Goal: Task Accomplishment & Management: Manage account settings

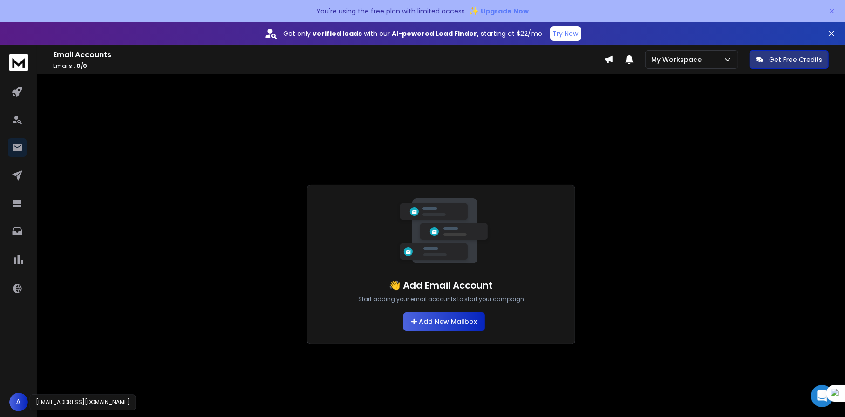
click at [25, 404] on span "A" at bounding box center [18, 402] width 19 height 19
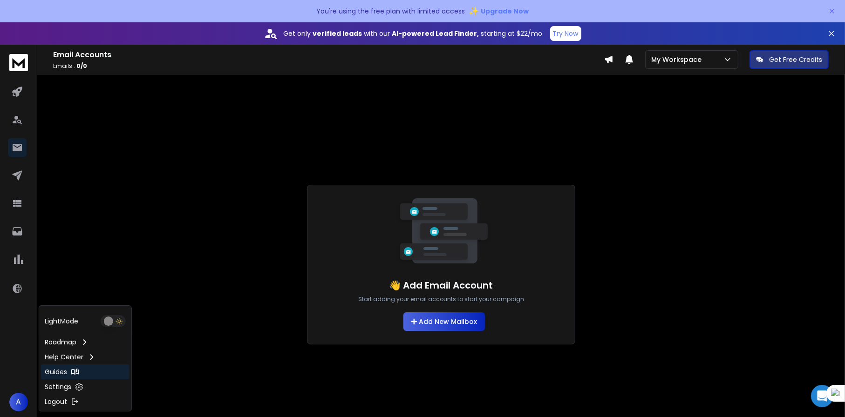
click at [62, 370] on p "Guides" at bounding box center [56, 372] width 22 height 9
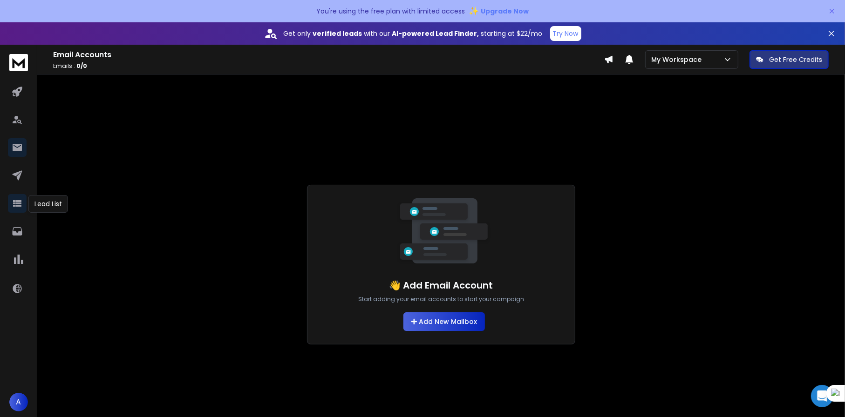
click at [17, 203] on icon at bounding box center [17, 203] width 8 height 7
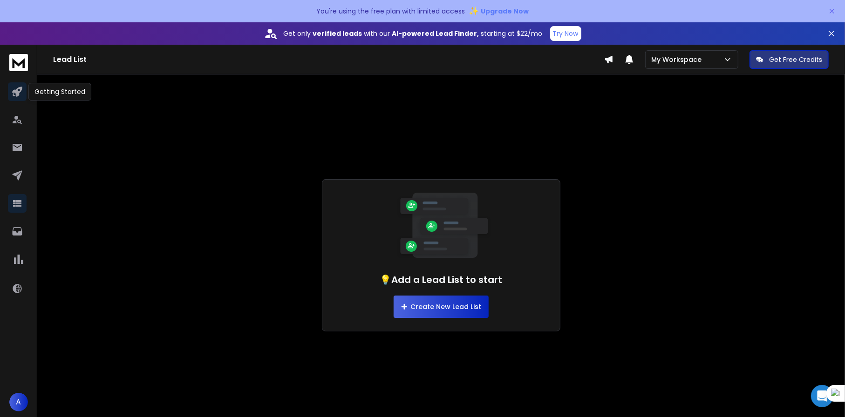
click at [20, 89] on icon at bounding box center [17, 92] width 10 height 10
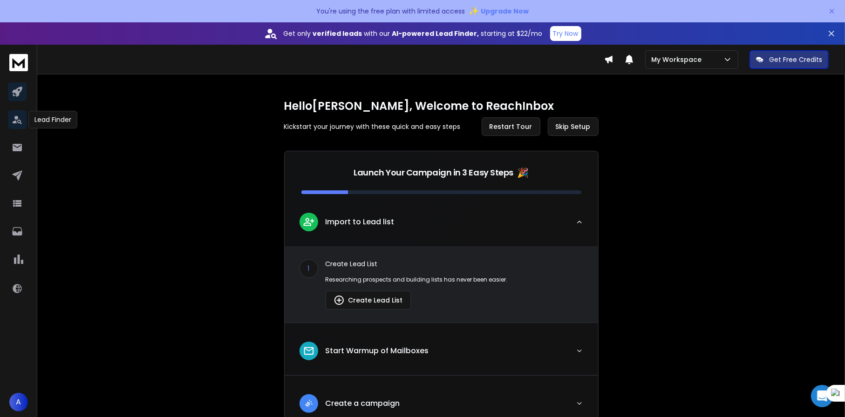
click at [17, 123] on icon at bounding box center [17, 119] width 11 height 11
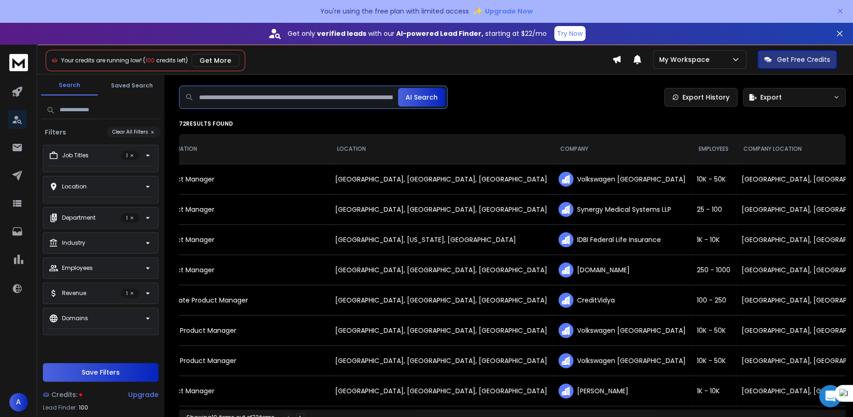
scroll to position [0, 225]
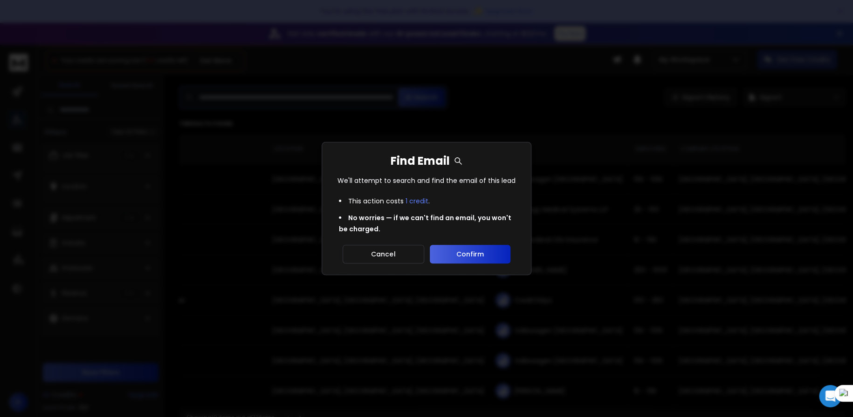
click at [459, 252] on button "Confirm" at bounding box center [470, 254] width 81 height 19
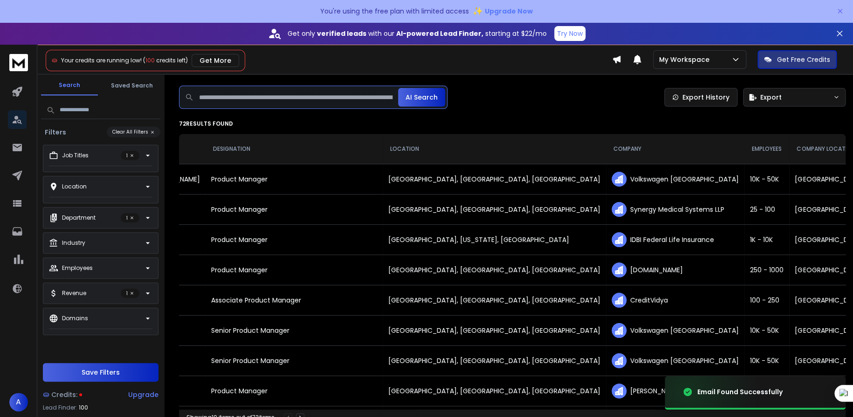
scroll to position [0, 407]
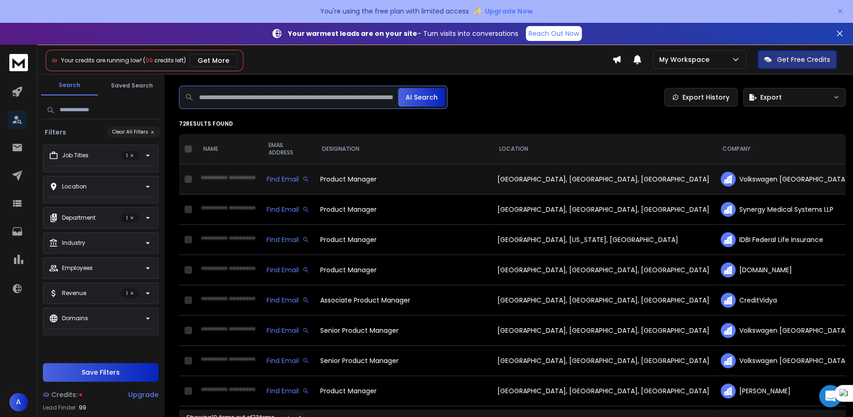
drag, startPoint x: 382, startPoint y: 184, endPoint x: 703, endPoint y: 185, distance: 321.0
click at [720, 185] on div "Volkswagen India" at bounding box center [783, 179] width 127 height 15
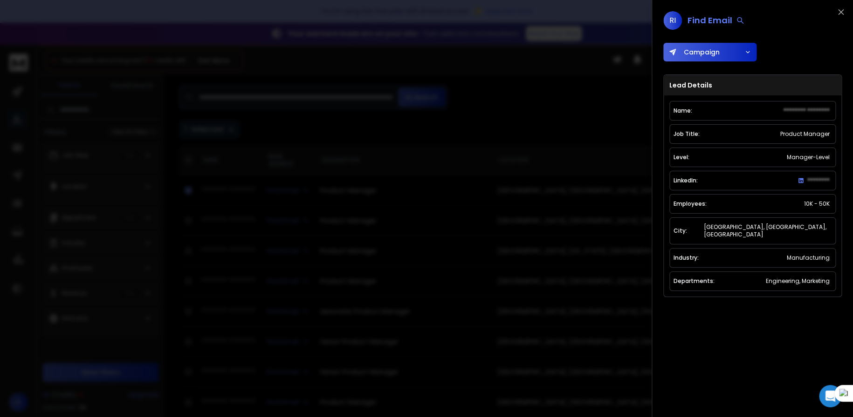
click at [748, 45] on button "Campaign" at bounding box center [709, 52] width 93 height 19
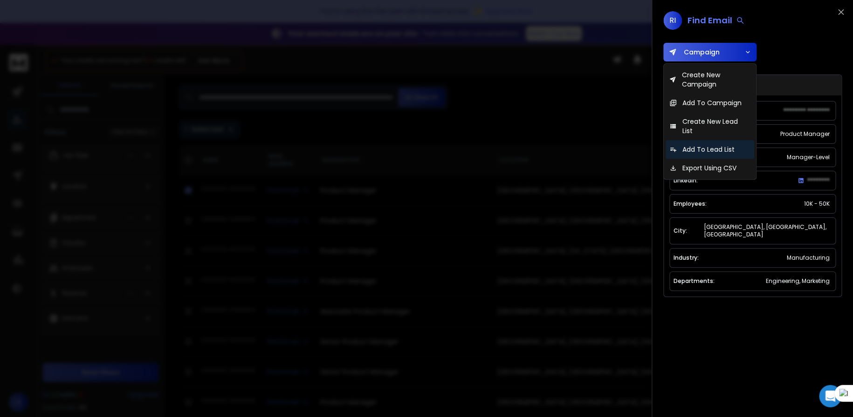
click at [723, 143] on p "Add To Lead List" at bounding box center [708, 149] width 56 height 13
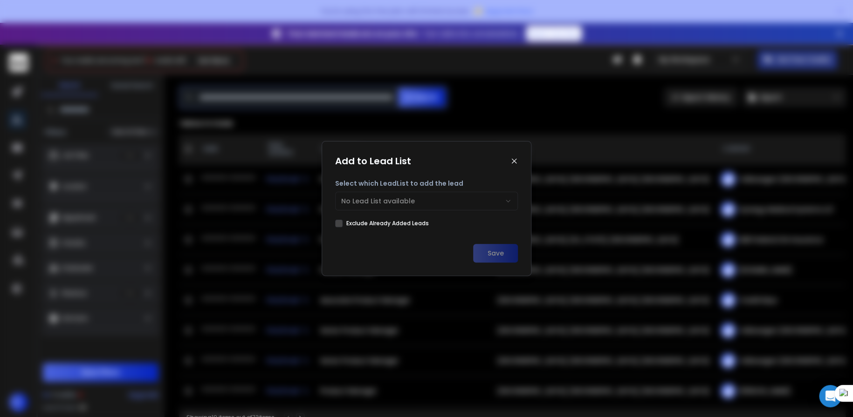
click at [405, 219] on div "Exclude Already Added Leads" at bounding box center [426, 223] width 183 height 19
click at [398, 225] on label "Exclude Already Added Leads" at bounding box center [387, 223] width 82 height 7
click at [342, 225] on button "Exclude Already Added Leads" at bounding box center [338, 223] width 7 height 7
drag, startPoint x: 492, startPoint y: 251, endPoint x: 499, endPoint y: 241, distance: 11.6
click at [492, 251] on div "Save" at bounding box center [426, 253] width 183 height 19
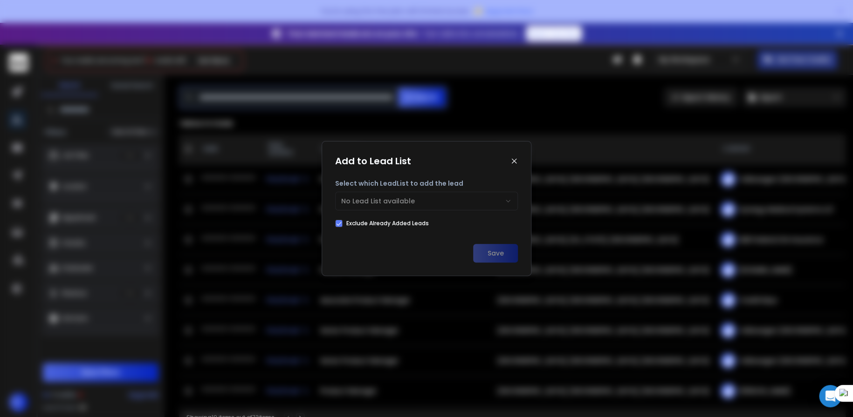
click at [512, 160] on icon at bounding box center [514, 161] width 5 height 5
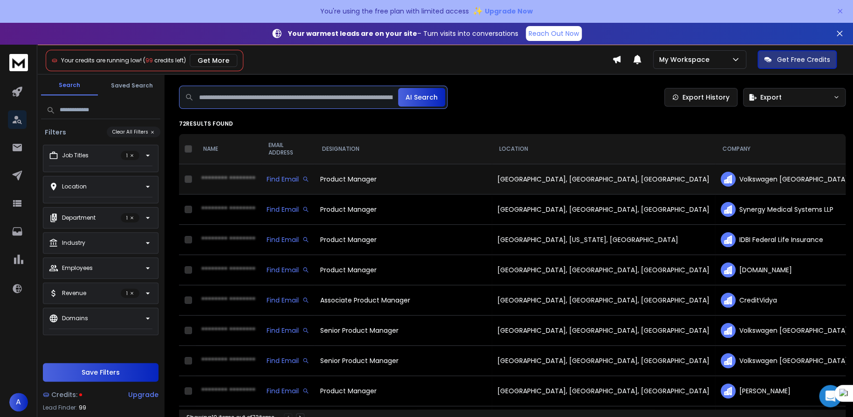
click at [720, 184] on div "Volkswagen India" at bounding box center [783, 179] width 127 height 15
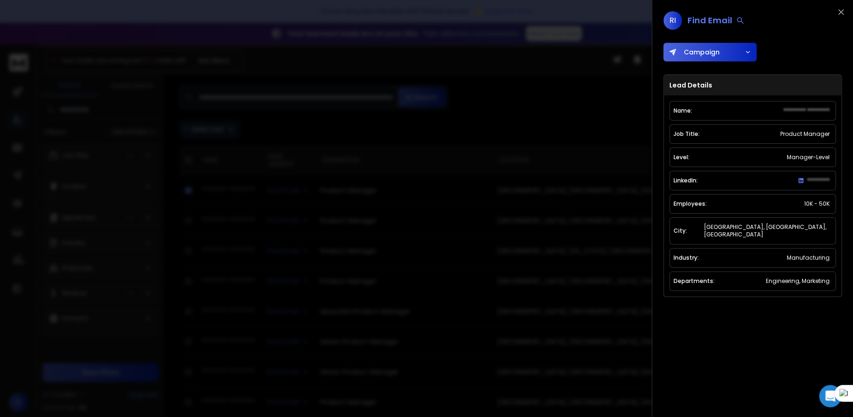
click at [719, 52] on div "Campaign" at bounding box center [705, 52] width 72 height 9
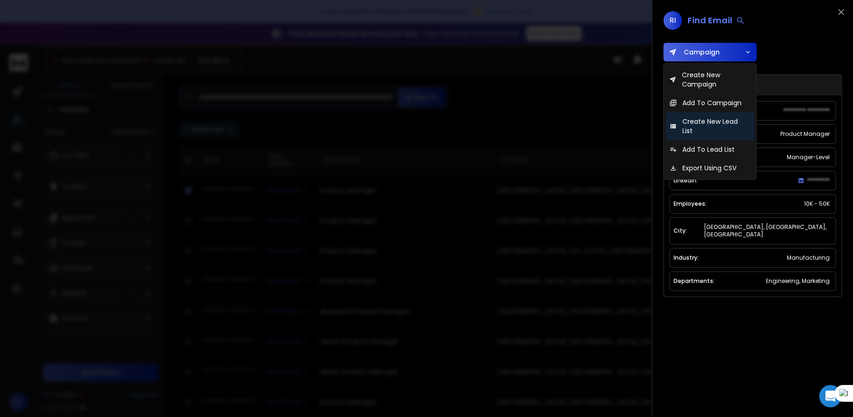
click at [708, 126] on p "Create New Lead List" at bounding box center [715, 126] width 70 height 22
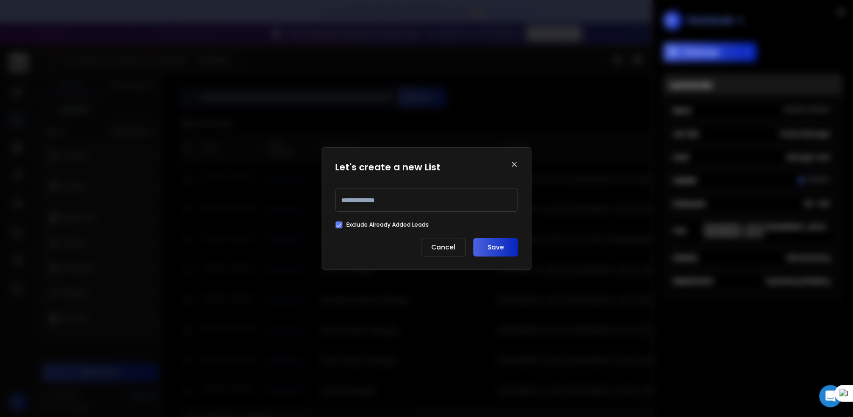
click at [393, 201] on input at bounding box center [426, 200] width 183 height 23
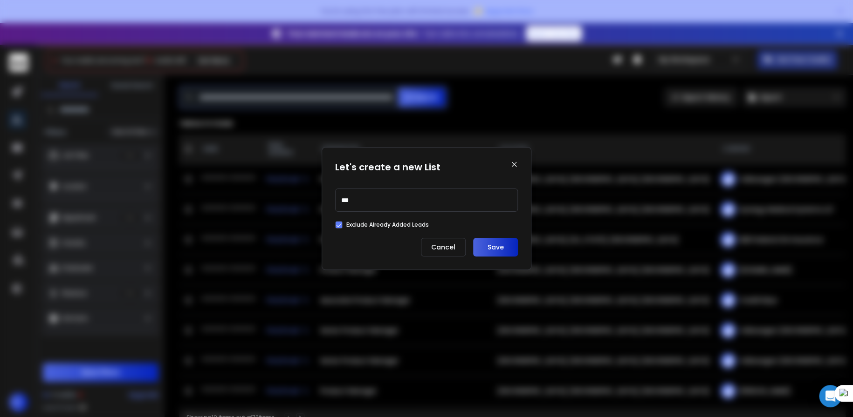
type input "***"
click at [358, 226] on label "Exclude Already Added Leads" at bounding box center [387, 224] width 82 height 7
click at [342, 226] on button "Exclude Already Added Leads" at bounding box center [338, 224] width 7 height 7
click at [490, 242] on button "Save" at bounding box center [495, 247] width 45 height 19
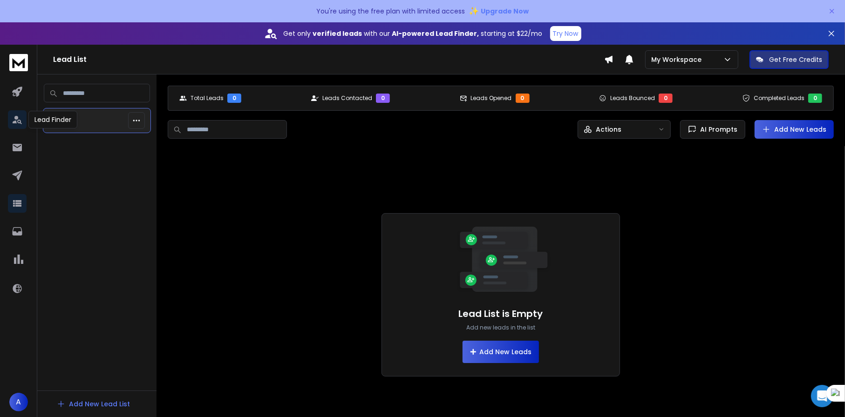
click at [18, 124] on icon at bounding box center [17, 119] width 11 height 11
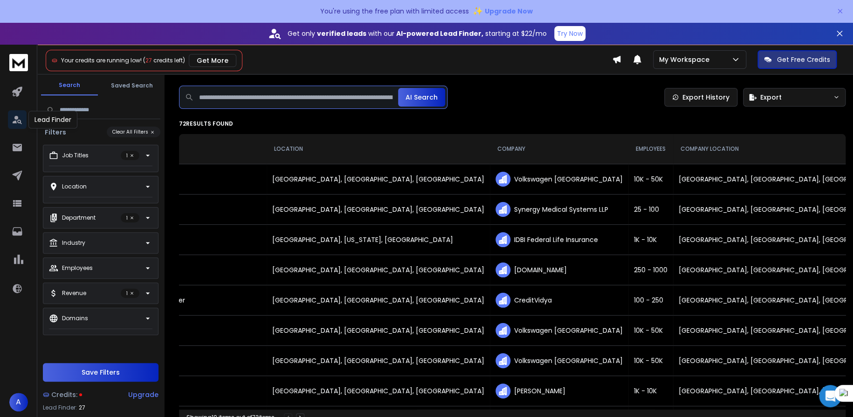
click at [15, 117] on circle at bounding box center [16, 118] width 4 height 4
click at [21, 154] on link at bounding box center [17, 147] width 19 height 19
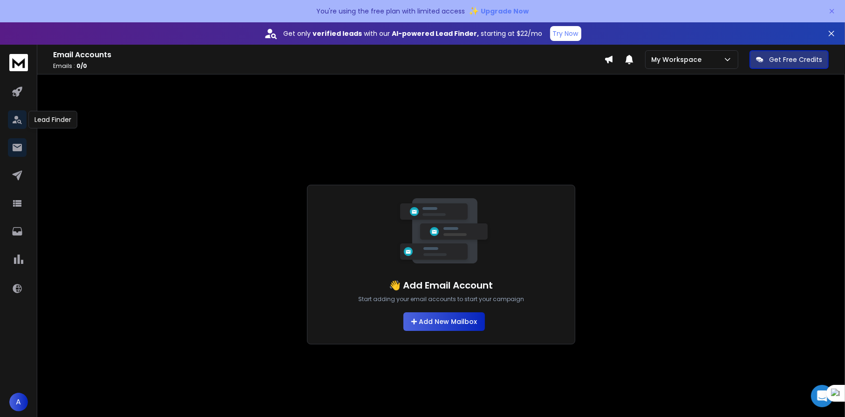
click at [14, 116] on icon at bounding box center [17, 119] width 11 height 11
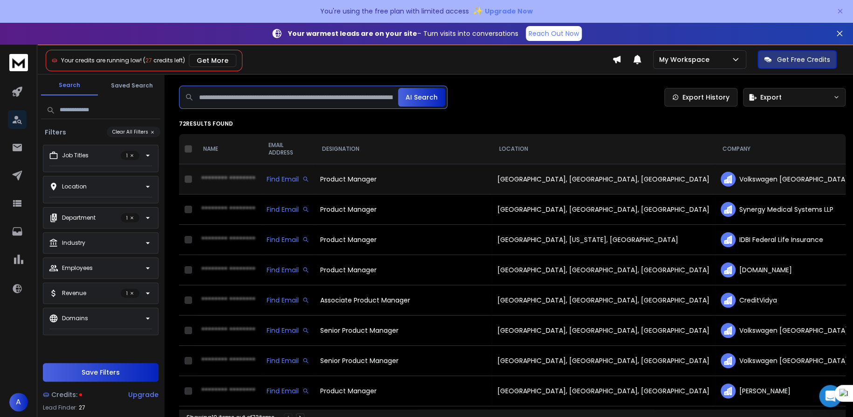
click at [720, 178] on div "Volkswagen [GEOGRAPHIC_DATA]" at bounding box center [783, 179] width 127 height 15
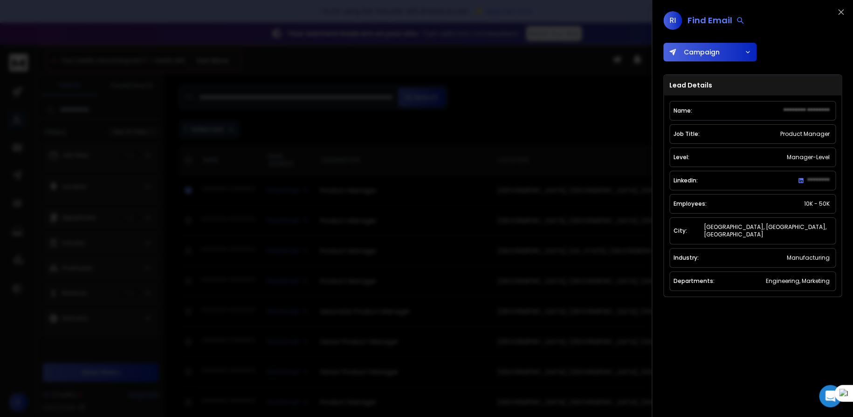
click at [746, 52] on icon "button" at bounding box center [747, 52] width 3 height 2
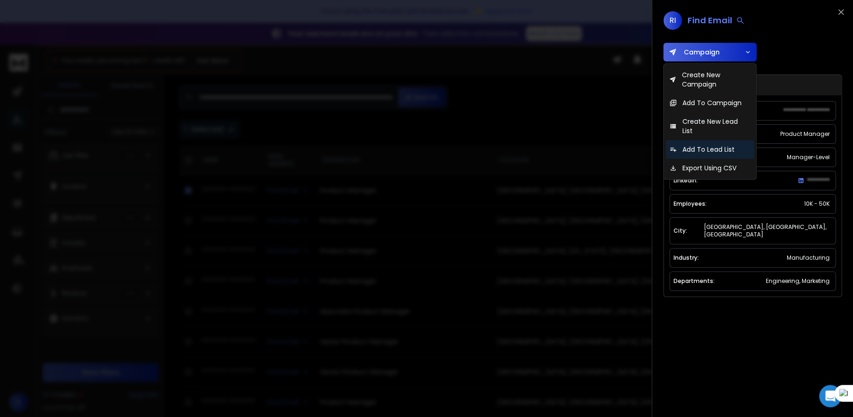
click at [721, 146] on p "Add To Lead List" at bounding box center [708, 149] width 56 height 13
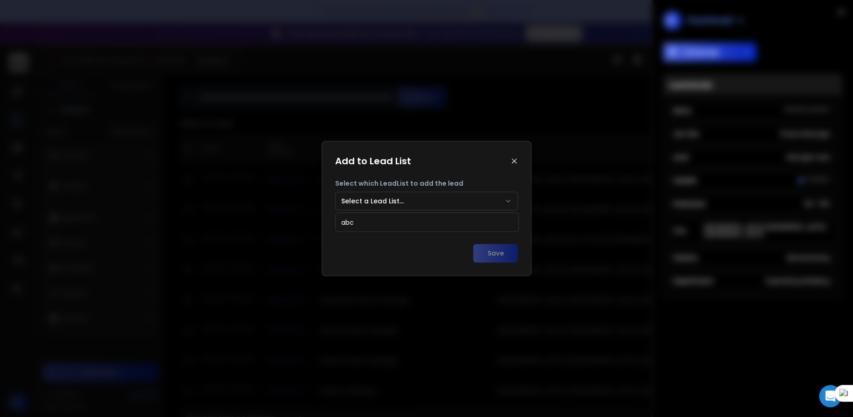
click at [410, 202] on button "Select a Lead List..." at bounding box center [426, 201] width 183 height 19
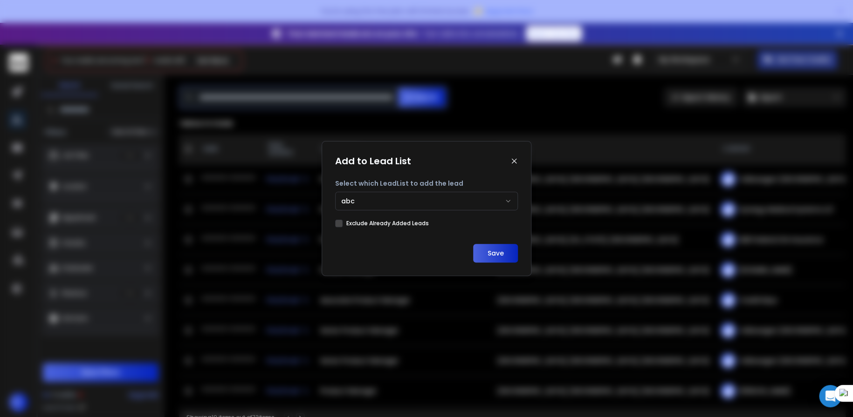
click at [503, 259] on button "Save" at bounding box center [495, 253] width 45 height 19
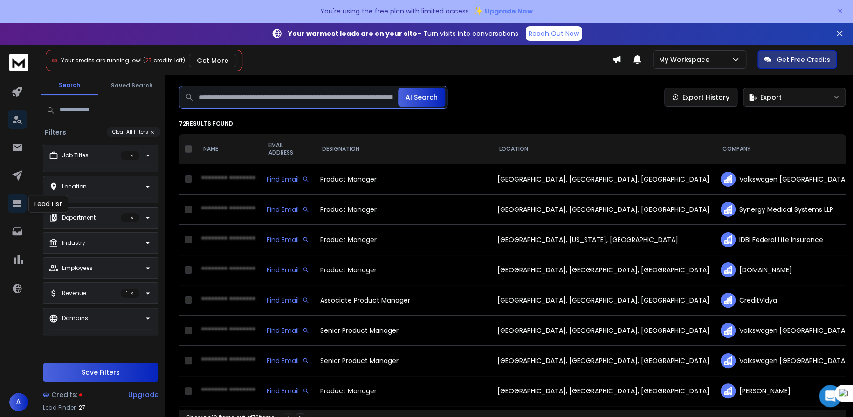
click at [22, 201] on link at bounding box center [17, 203] width 19 height 19
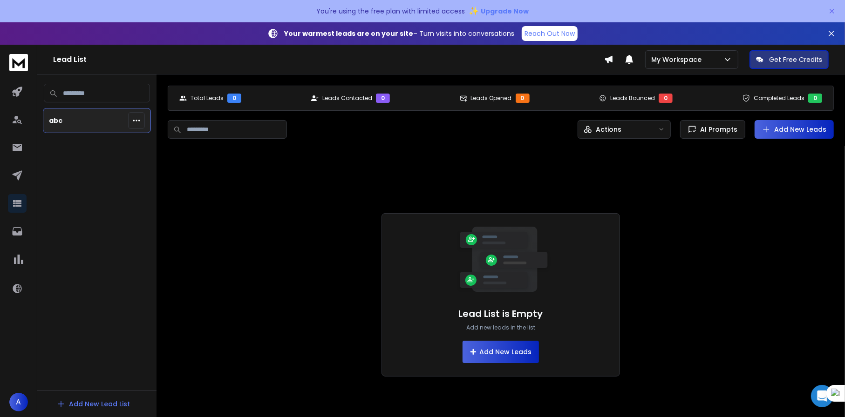
click at [80, 121] on div "abc" at bounding box center [97, 120] width 108 height 25
click at [79, 121] on div "abc" at bounding box center [97, 120] width 108 height 25
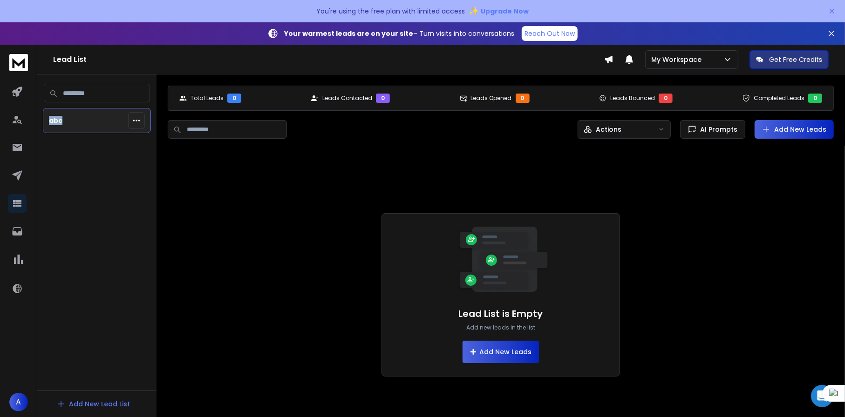
click at [50, 123] on p "abc" at bounding box center [56, 120] width 14 height 9
click at [102, 166] on div "abc" at bounding box center [96, 244] width 119 height 272
click at [137, 118] on icon "button" at bounding box center [136, 120] width 8 height 8
click at [102, 194] on div "abc" at bounding box center [96, 244] width 119 height 272
click at [16, 116] on circle at bounding box center [16, 118] width 4 height 4
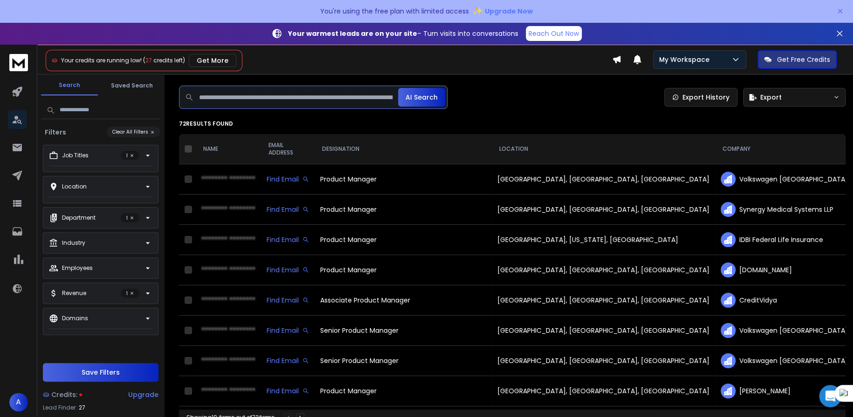
click at [688, 62] on p "My Workspace" at bounding box center [686, 59] width 54 height 9
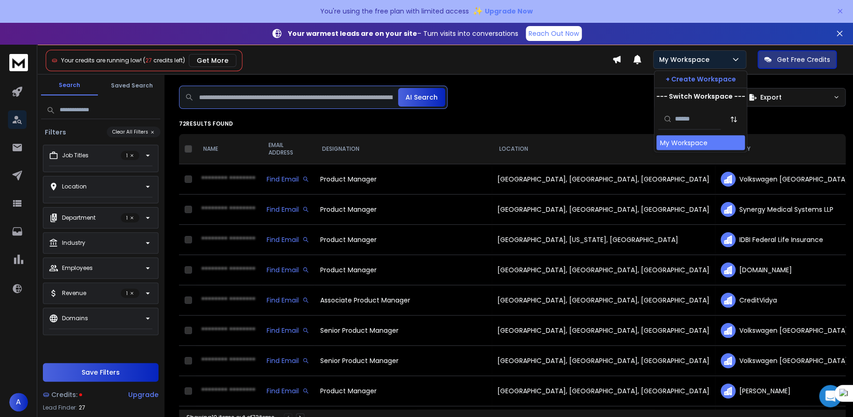
click at [688, 62] on p "My Workspace" at bounding box center [686, 59] width 54 height 9
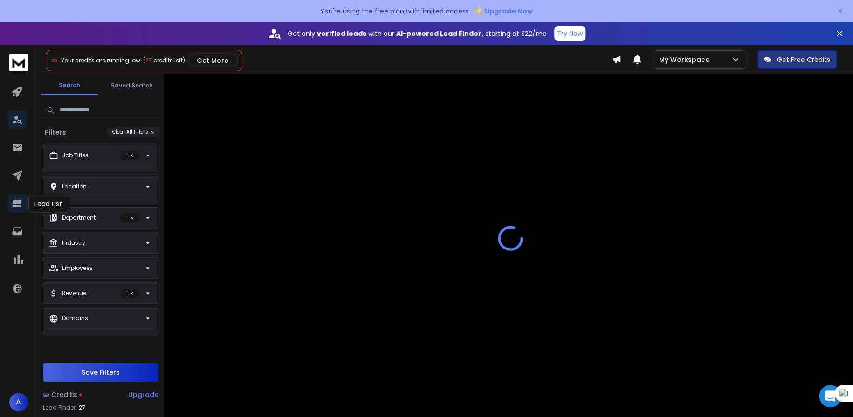
click at [18, 203] on icon at bounding box center [17, 203] width 8 height 7
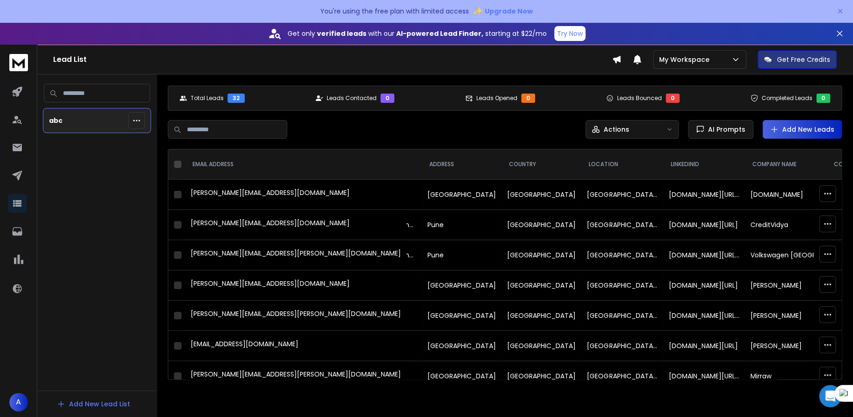
scroll to position [0, 550]
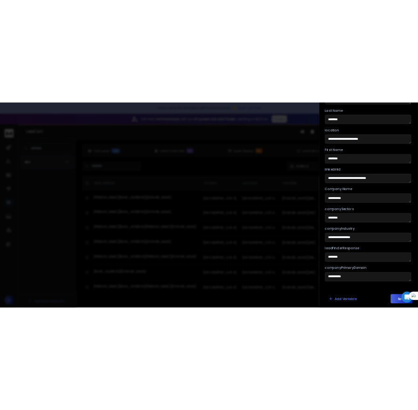
scroll to position [0, 0]
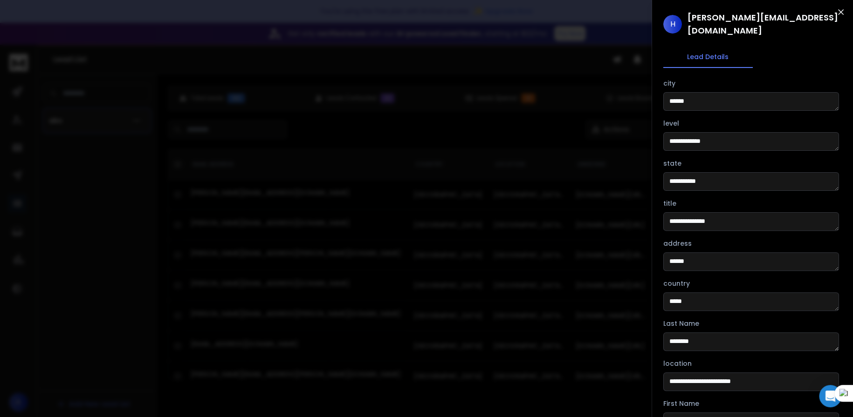
click at [836, 11] on icon "button" at bounding box center [840, 11] width 9 height 9
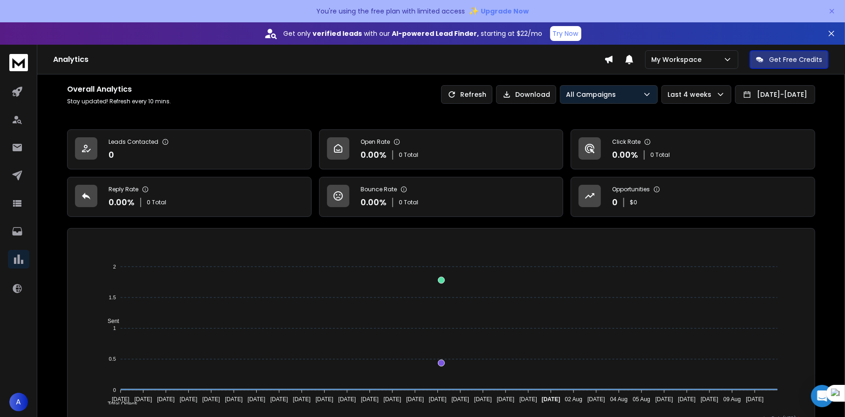
click at [642, 93] on icon at bounding box center [646, 94] width 9 height 9
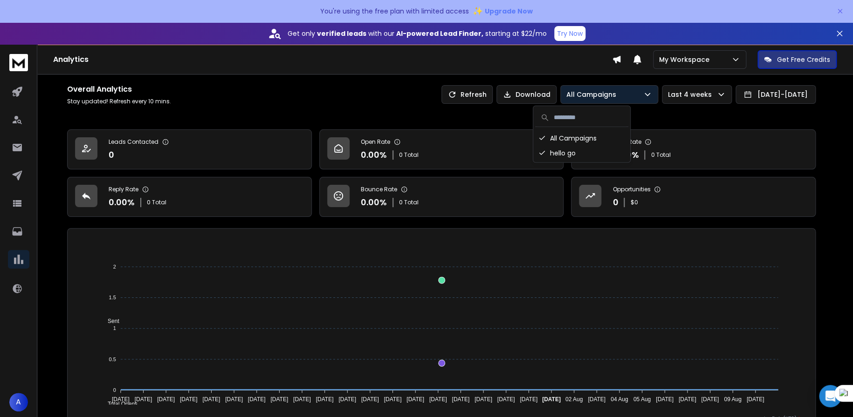
click at [642, 93] on icon at bounding box center [646, 94] width 9 height 9
click at [576, 150] on div "hello go" at bounding box center [581, 153] width 93 height 15
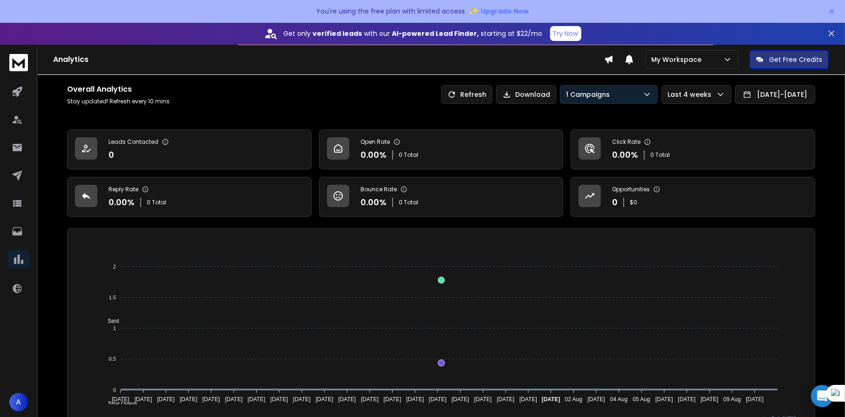
click at [609, 94] on div "1 Campaigns" at bounding box center [609, 94] width 86 height 9
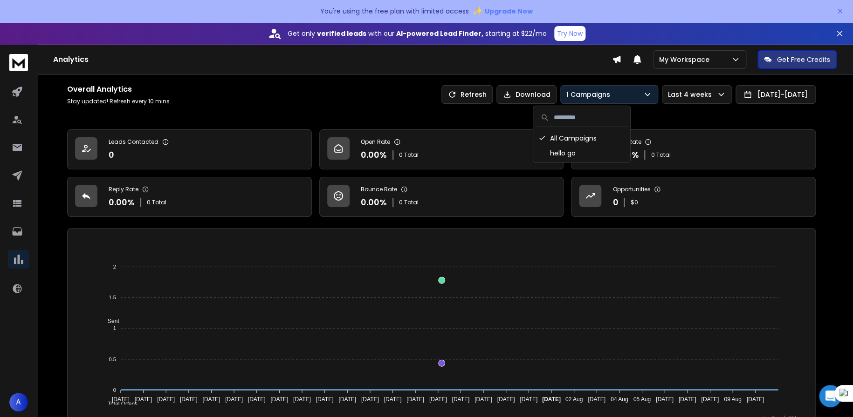
click at [609, 94] on div "1 Campaigns" at bounding box center [609, 94] width 86 height 9
click at [664, 117] on div "Overall Analytics Stay updated! Refresh every 10 mins. Refresh Download 1 Campa…" at bounding box center [441, 304] width 748 height 441
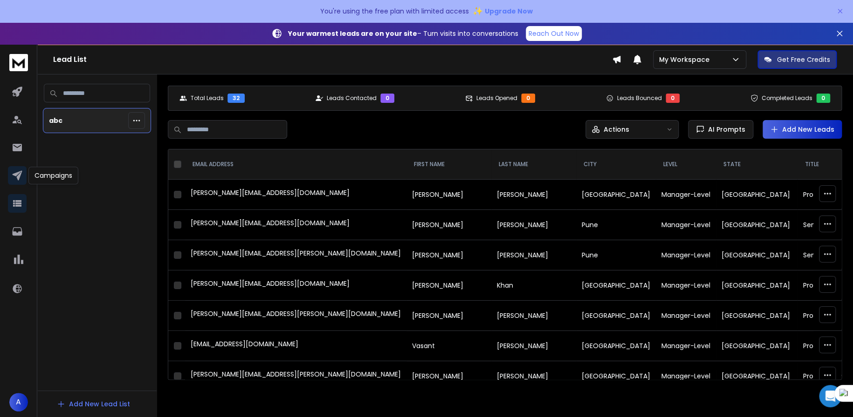
click at [15, 177] on icon at bounding box center [17, 175] width 11 height 11
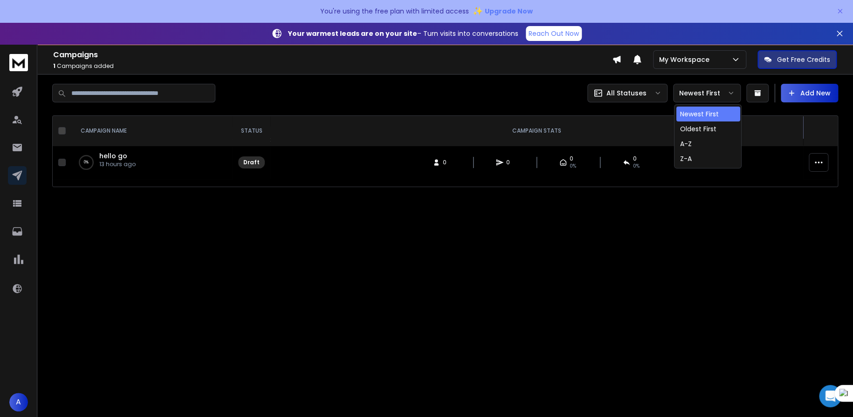
click at [718, 94] on button "Newest First" at bounding box center [707, 93] width 68 height 19
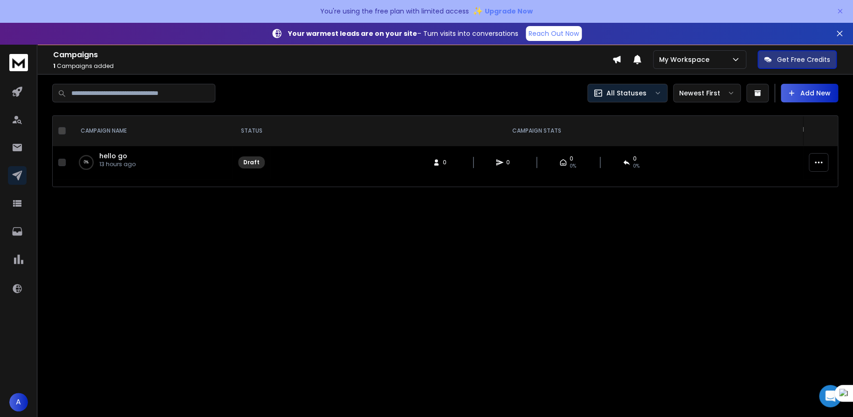
click at [620, 93] on p "All Statuses" at bounding box center [626, 93] width 40 height 9
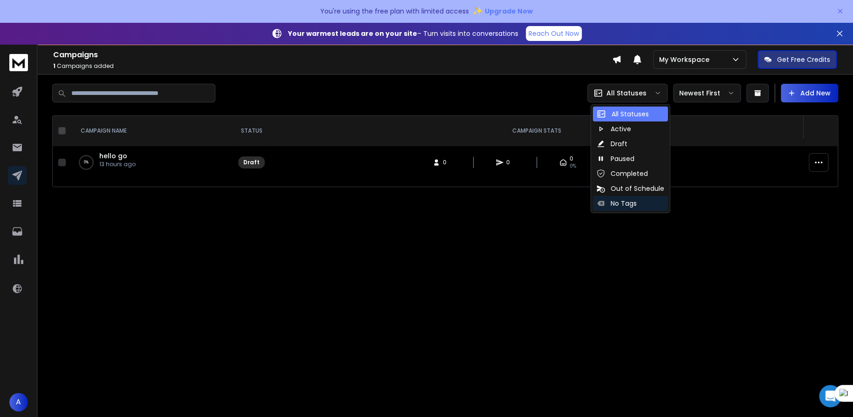
click at [613, 201] on div "No Tags" at bounding box center [616, 203] width 40 height 9
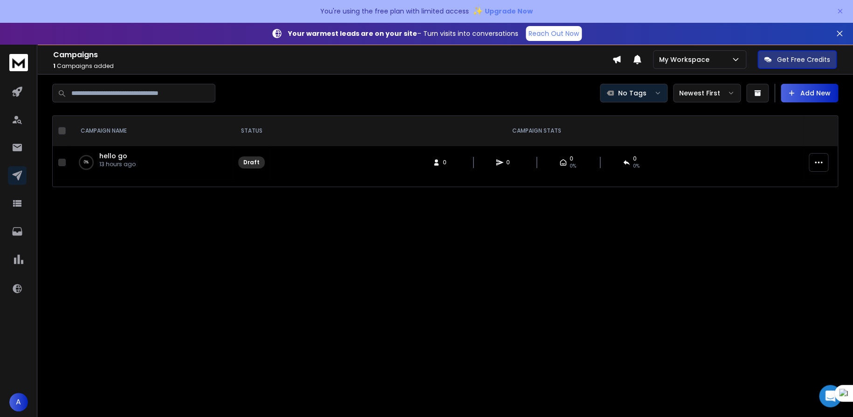
click at [646, 93] on p "No Tags" at bounding box center [632, 93] width 28 height 9
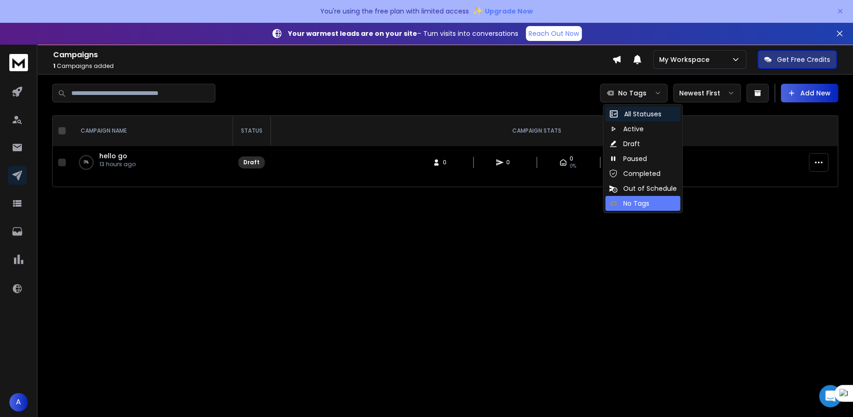
click at [635, 118] on div "All Statuses" at bounding box center [642, 114] width 75 height 15
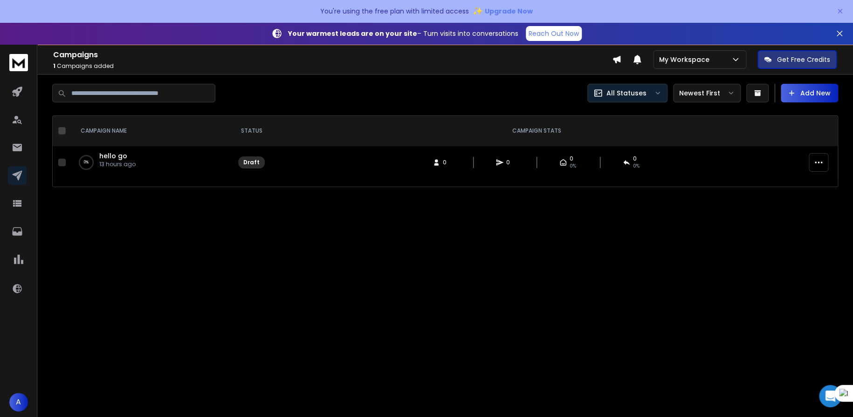
click at [642, 95] on p "All Statuses" at bounding box center [626, 93] width 40 height 9
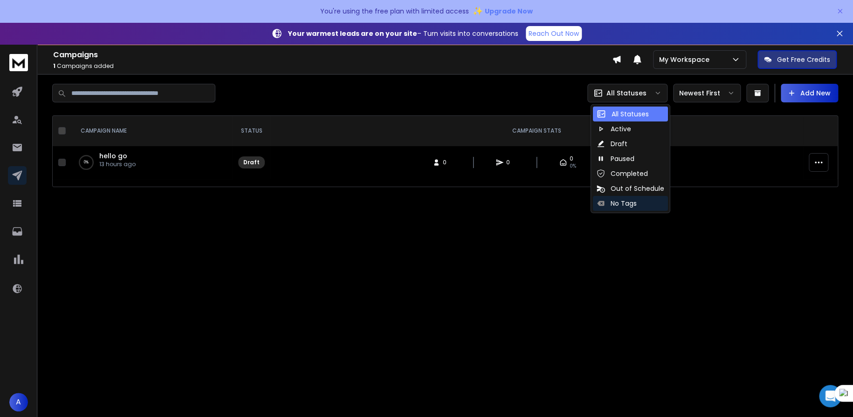
click at [382, 164] on div "0 0 0 0% 0 0%" at bounding box center [536, 162] width 521 height 15
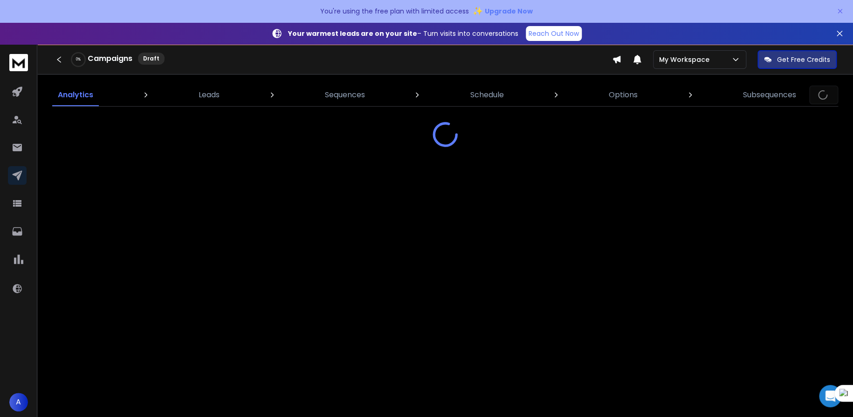
click at [382, 164] on div "You're using the free plan with limited access ✨ Upgrade Now Your warmest leads…" at bounding box center [426, 208] width 853 height 417
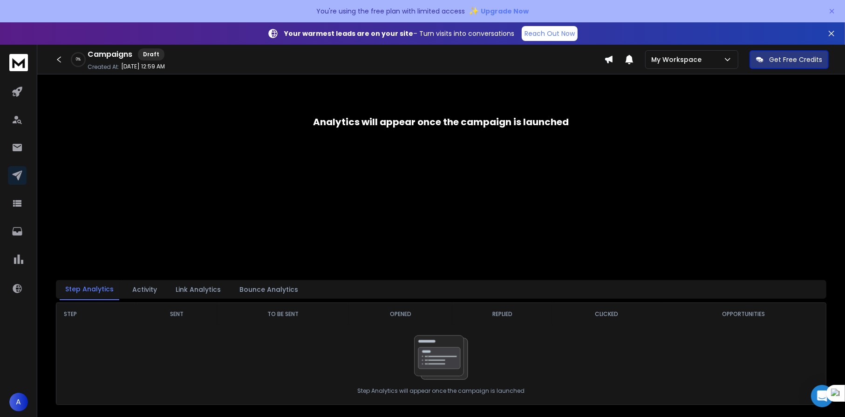
scroll to position [302, 0]
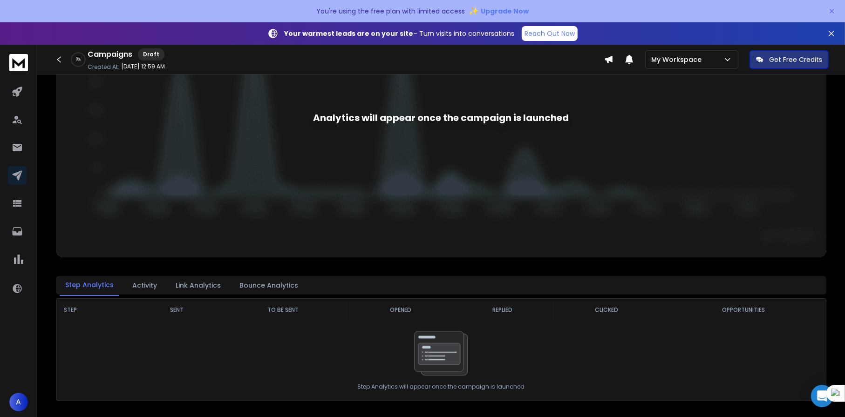
drag, startPoint x: 258, startPoint y: 283, endPoint x: 255, endPoint y: 279, distance: 5.0
click at [258, 281] on button "Bounce Analytics" at bounding box center [269, 285] width 70 height 20
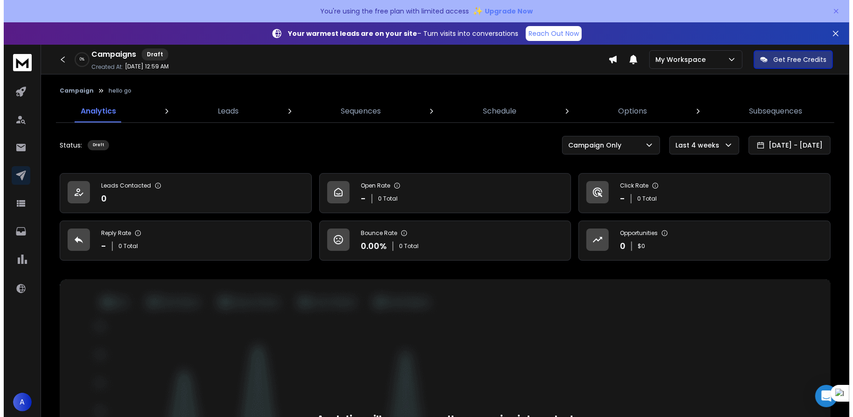
scroll to position [0, 0]
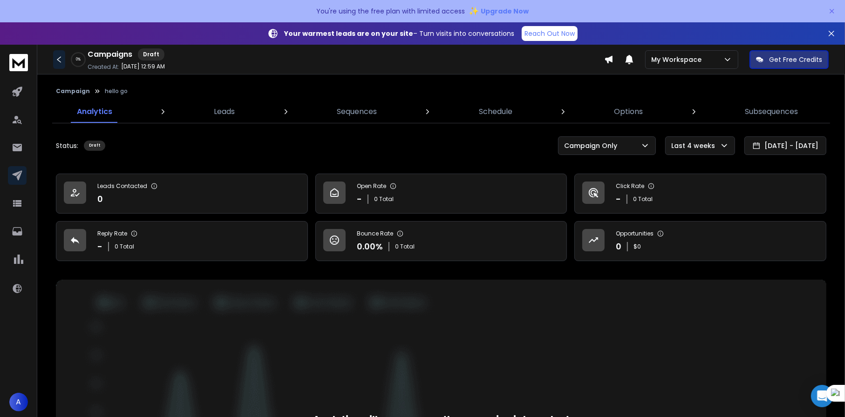
click at [56, 61] on icon at bounding box center [59, 59] width 8 height 8
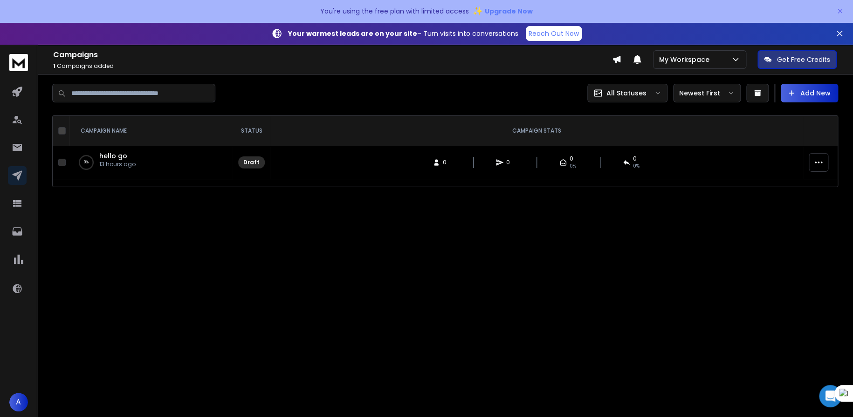
click at [813, 163] on icon "button" at bounding box center [817, 162] width 9 height 9
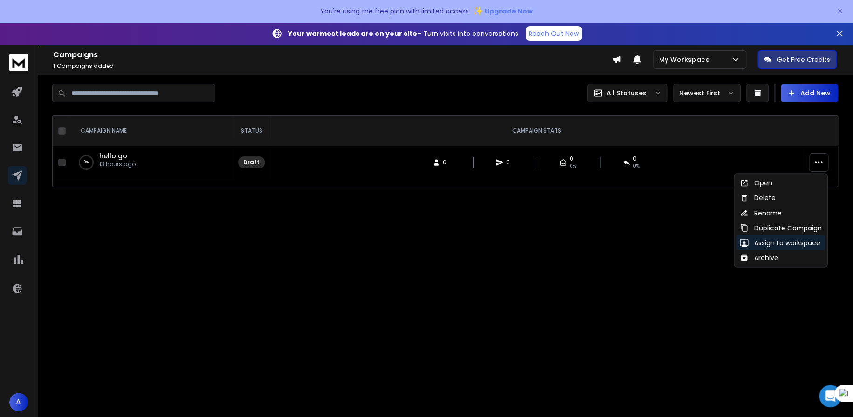
click at [478, 282] on div "You're using the free plan with limited access ✨ Upgrade Now Your warmest leads…" at bounding box center [426, 208] width 853 height 417
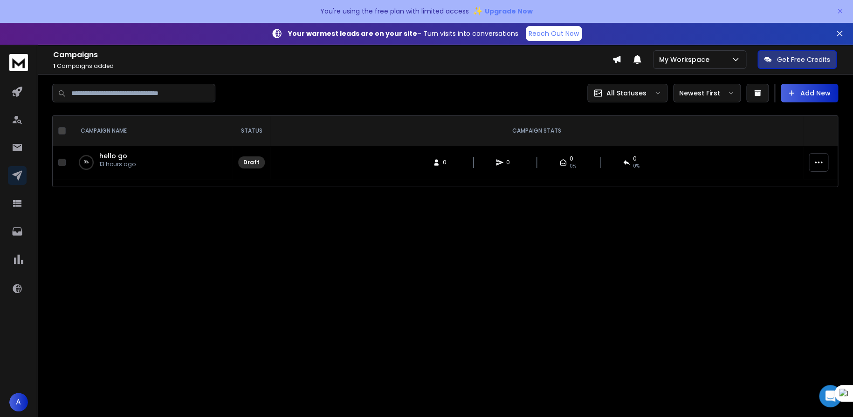
click at [246, 164] on div "Draft" at bounding box center [251, 162] width 16 height 7
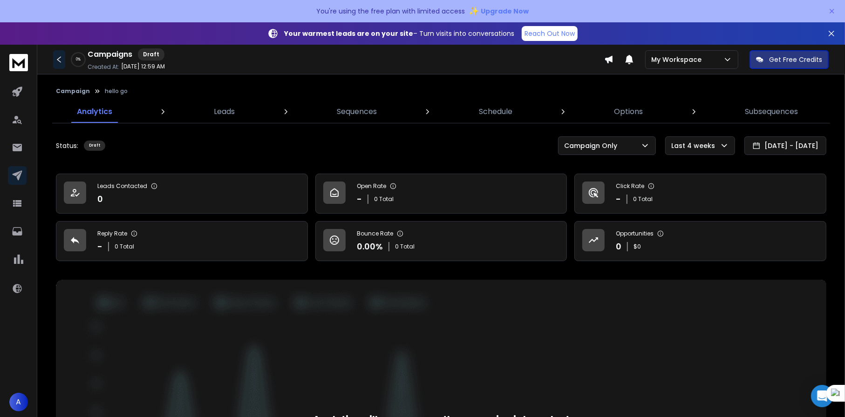
click at [57, 55] on icon at bounding box center [59, 59] width 8 height 8
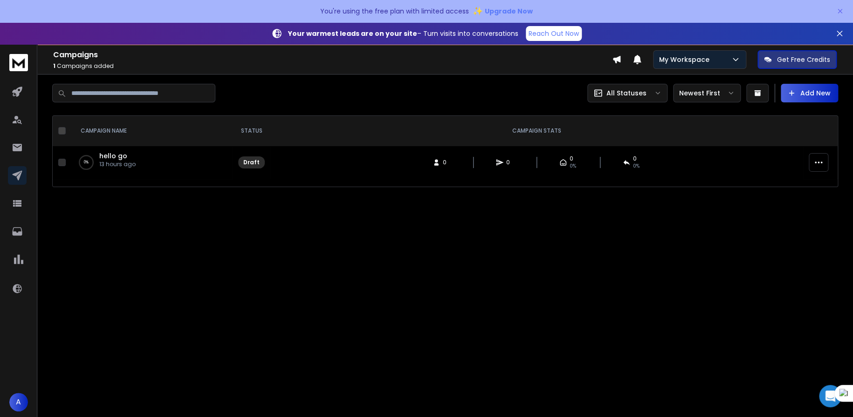
click at [723, 62] on div "My Workspace" at bounding box center [699, 59] width 81 height 9
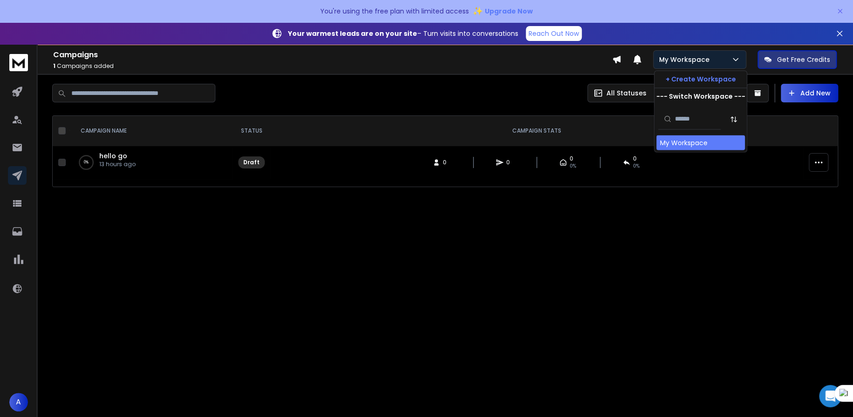
click at [723, 62] on div "My Workspace" at bounding box center [699, 59] width 81 height 9
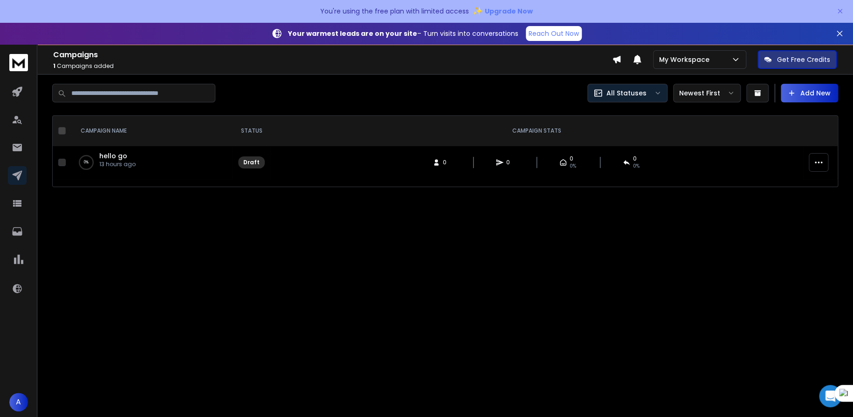
click at [654, 94] on div "All Statuses" at bounding box center [627, 93] width 68 height 9
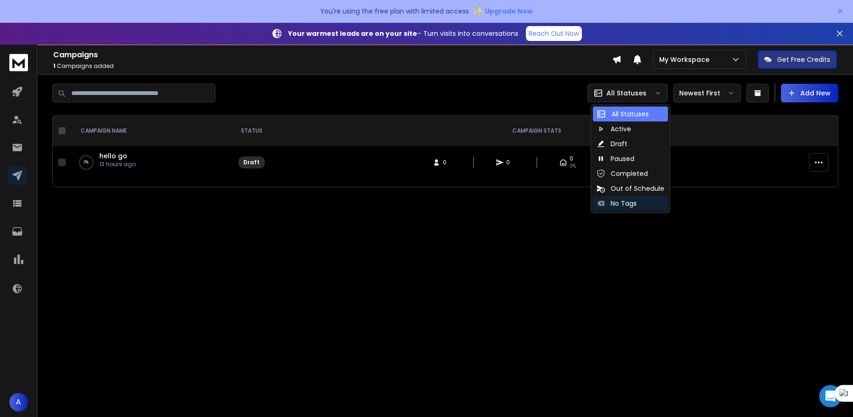
click at [563, 317] on div "You're using the free plan with limited access ✨ Upgrade Now Your warmest leads…" at bounding box center [426, 208] width 853 height 417
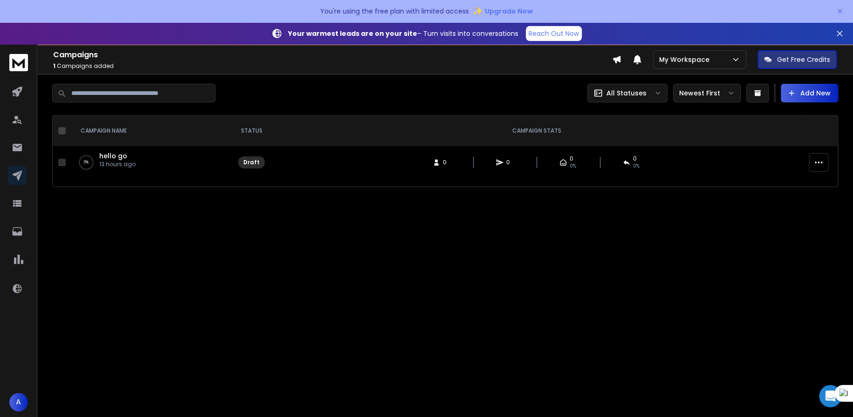
drag, startPoint x: 204, startPoint y: 343, endPoint x: 200, endPoint y: 333, distance: 11.5
click at [200, 333] on div "You're using the free plan with limited access ✨ Upgrade Now Your warmest leads…" at bounding box center [426, 208] width 853 height 417
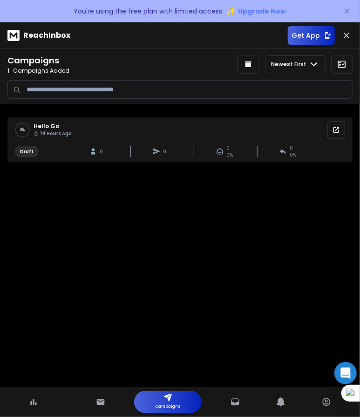
click at [311, 64] on icon "button" at bounding box center [313, 64] width 11 height 11
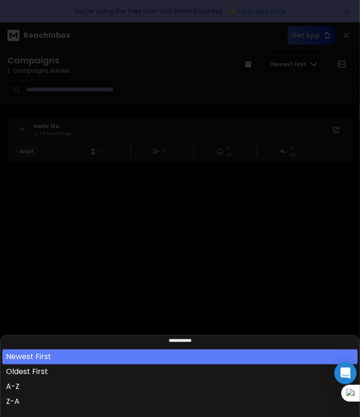
click at [234, 191] on div at bounding box center [180, 208] width 360 height 417
